Goal: Task Accomplishment & Management: Use online tool/utility

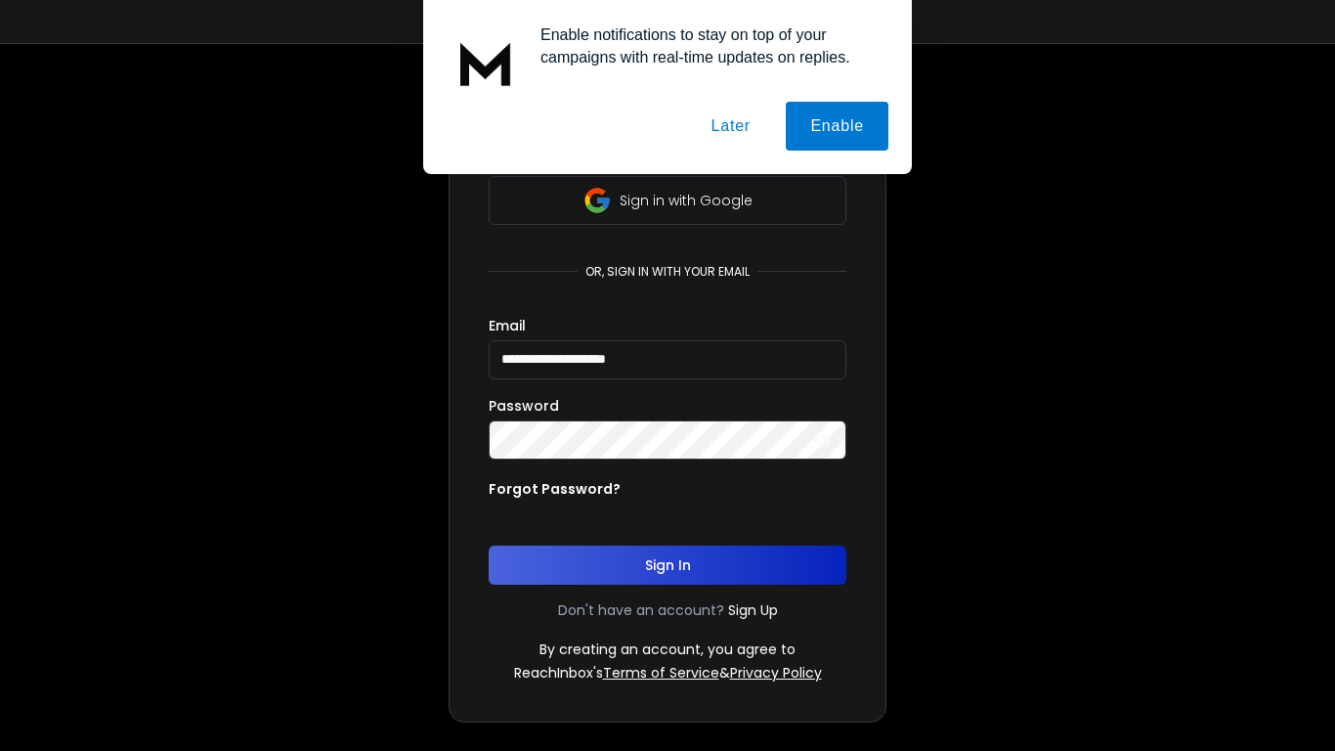
type input "**********"
click at [668, 564] on button "Sign In" at bounding box center [668, 564] width 358 height 39
